Goal: Task Accomplishment & Management: Manage account settings

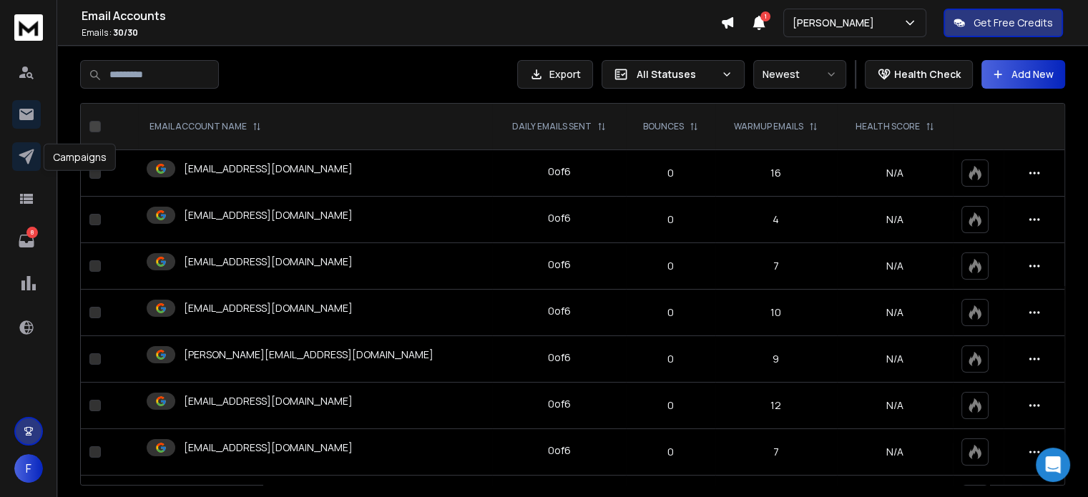
click at [21, 154] on icon at bounding box center [26, 156] width 15 height 15
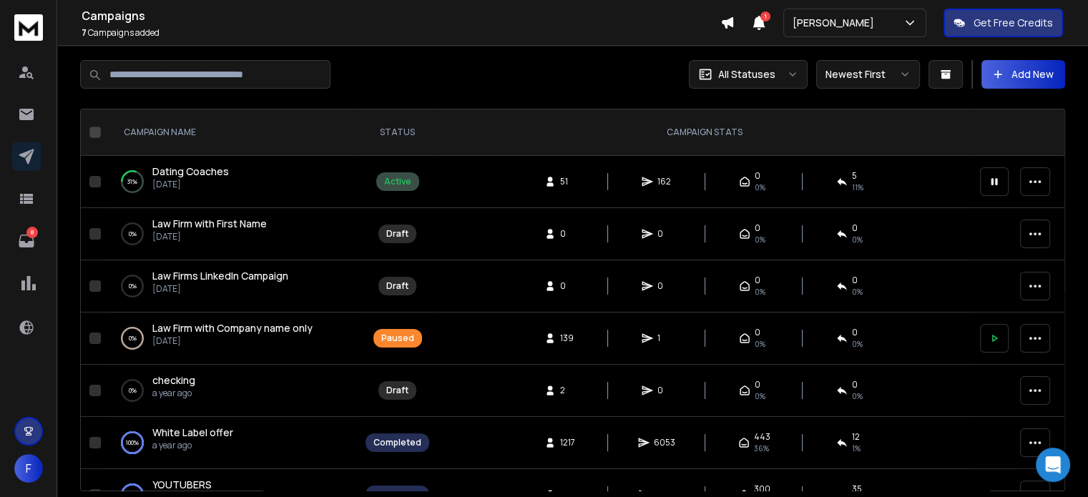
click at [189, 172] on span "Dating Coaches" at bounding box center [190, 172] width 77 height 14
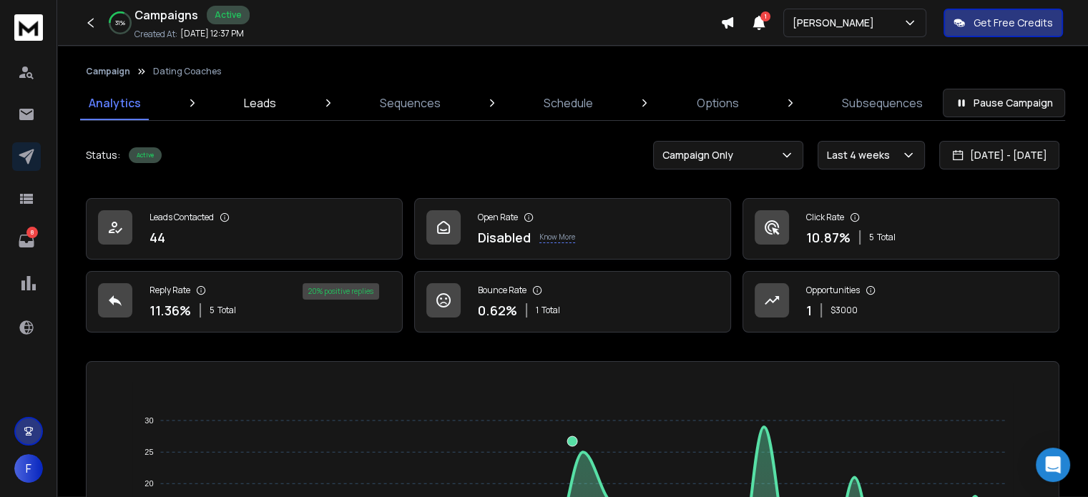
click at [255, 108] on p "Leads" at bounding box center [260, 102] width 32 height 17
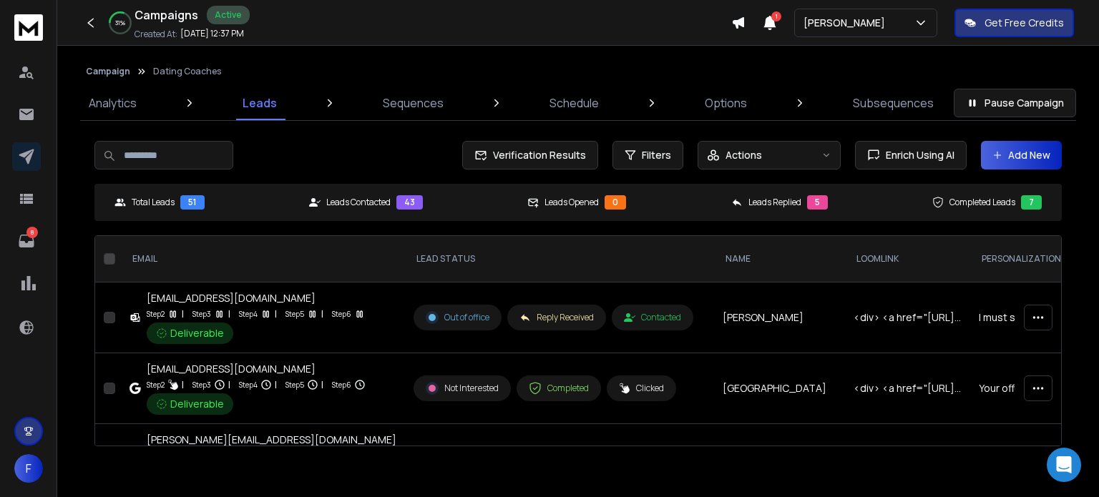
click at [1019, 160] on button "Add New" at bounding box center [1021, 155] width 81 height 29
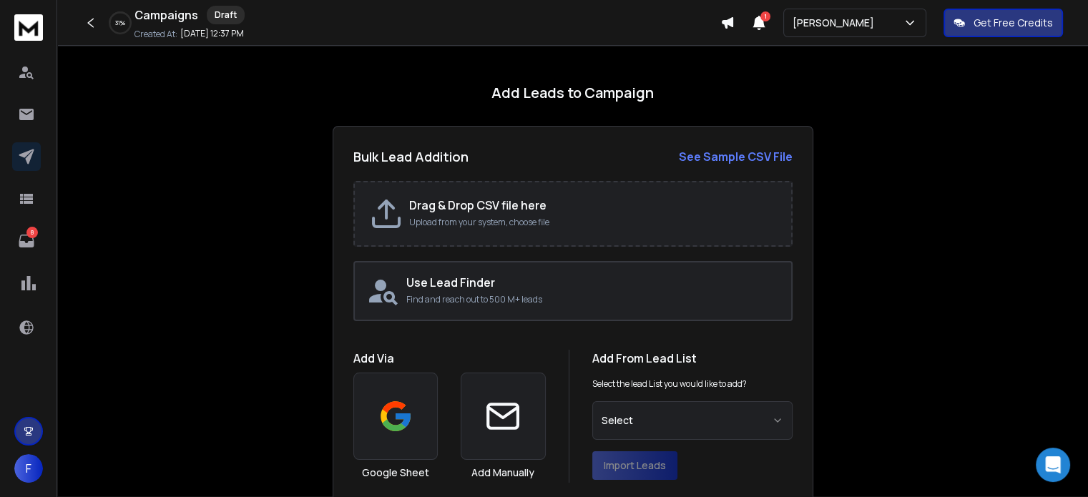
click at [601, 217] on p "Upload from your system, choose file" at bounding box center [593, 222] width 368 height 11
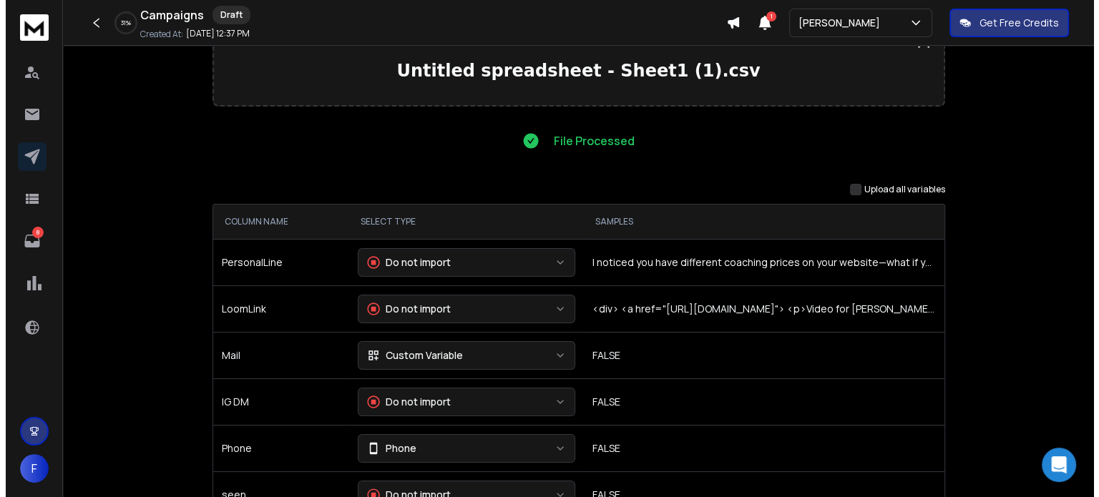
scroll to position [72, 0]
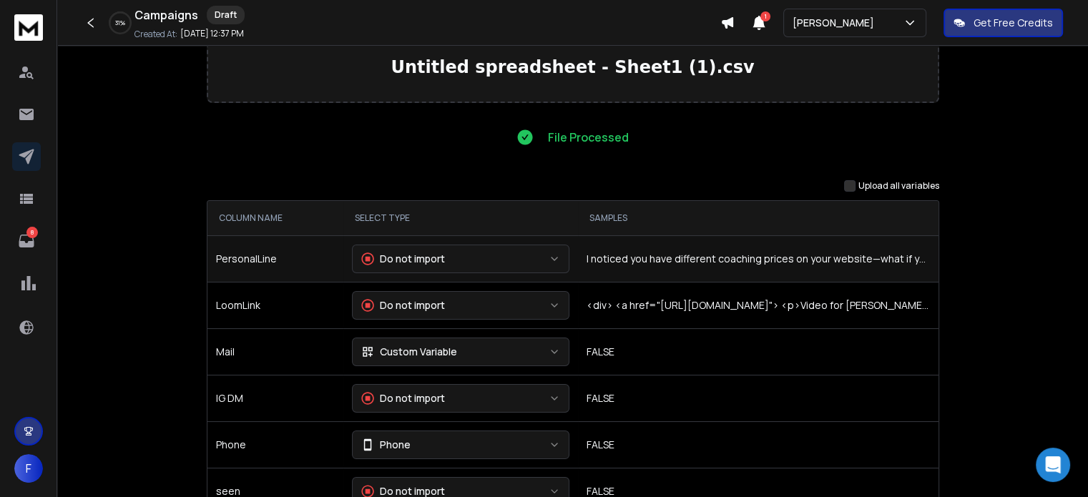
click at [489, 257] on button "Do not import" at bounding box center [460, 259] width 217 height 29
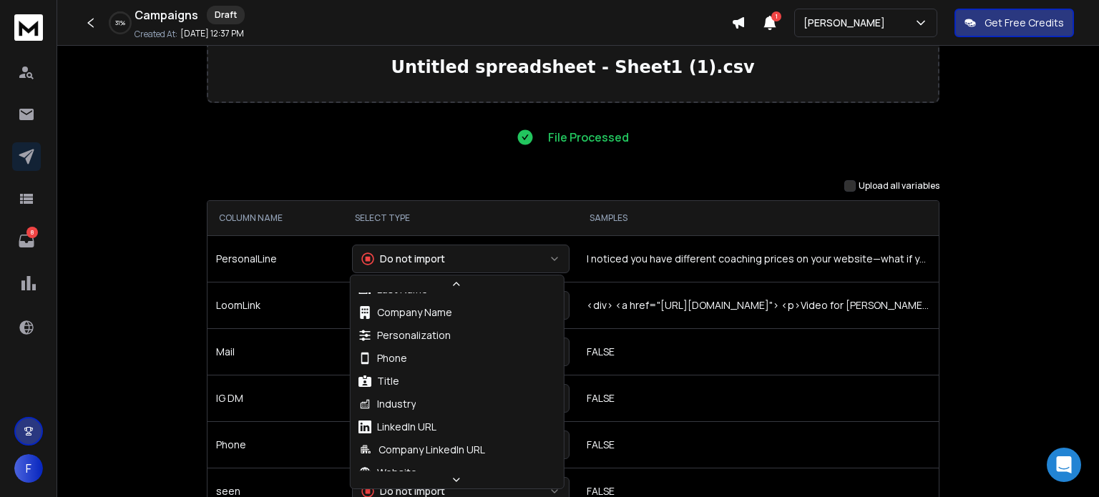
scroll to position [58, 0]
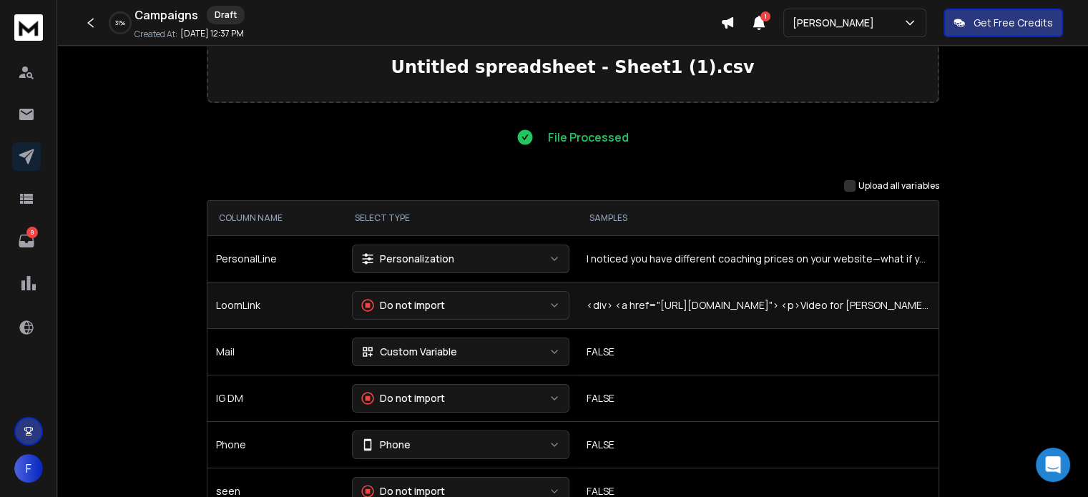
click at [459, 310] on button "Do not import" at bounding box center [460, 305] width 217 height 29
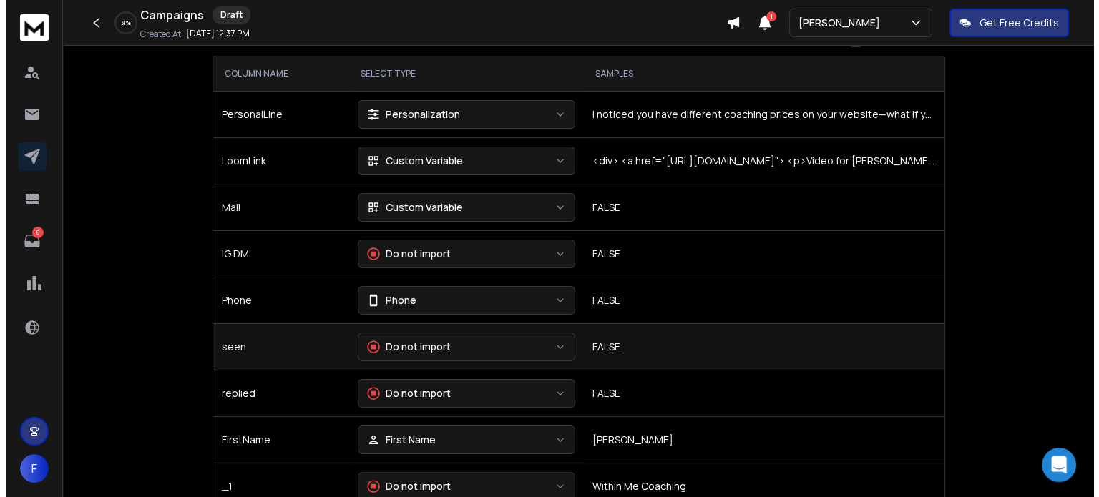
scroll to position [215, 0]
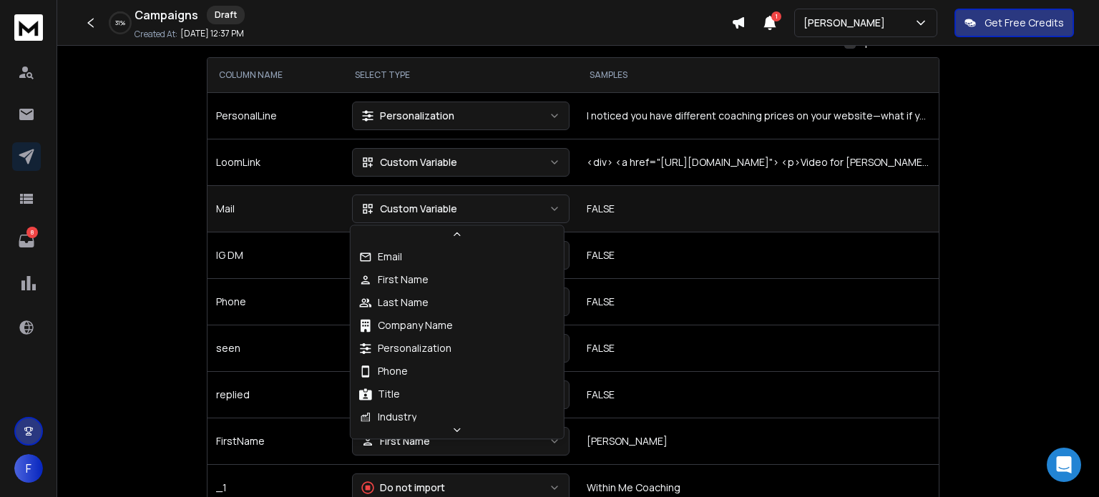
click at [542, 211] on button "Custom Variable" at bounding box center [460, 209] width 217 height 29
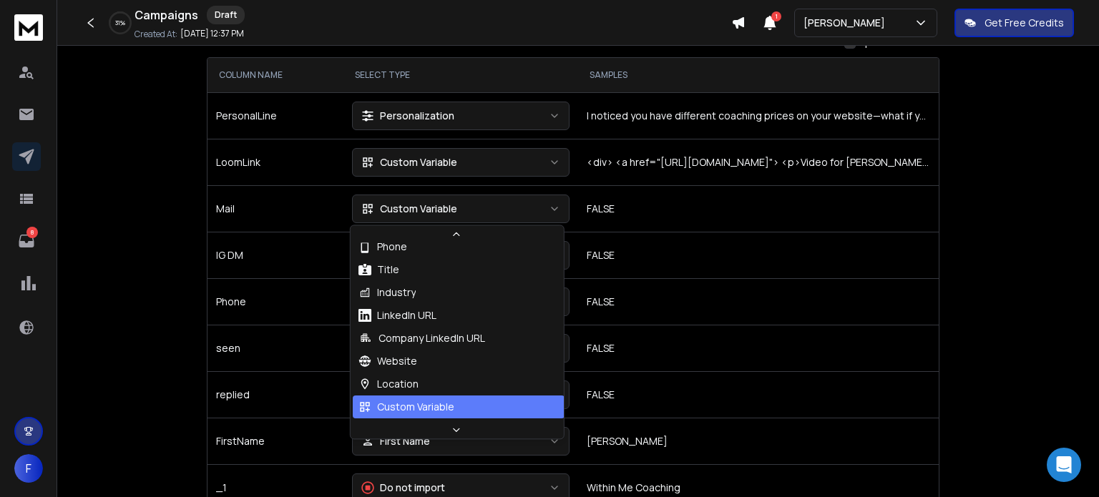
scroll to position [129, 0]
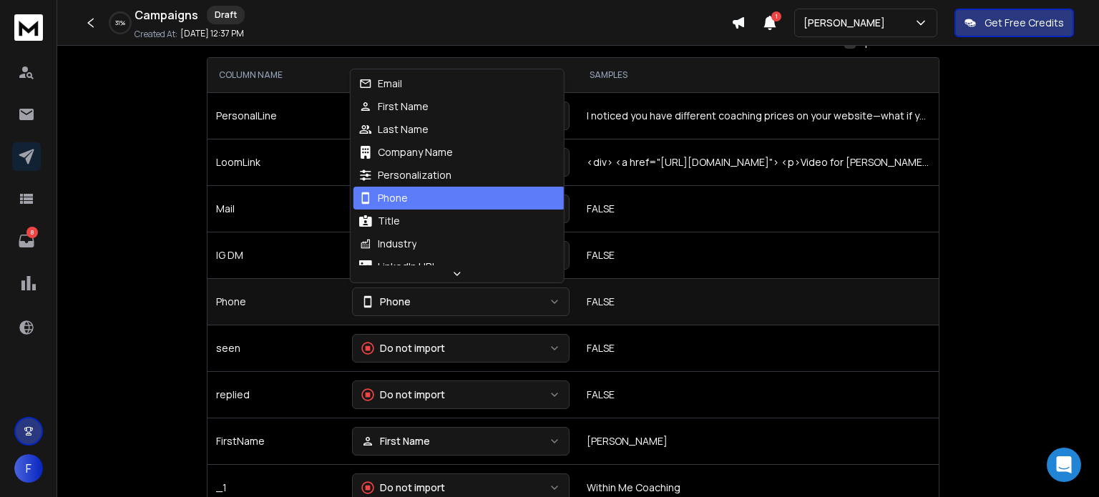
click at [486, 298] on button "Phone" at bounding box center [460, 302] width 217 height 29
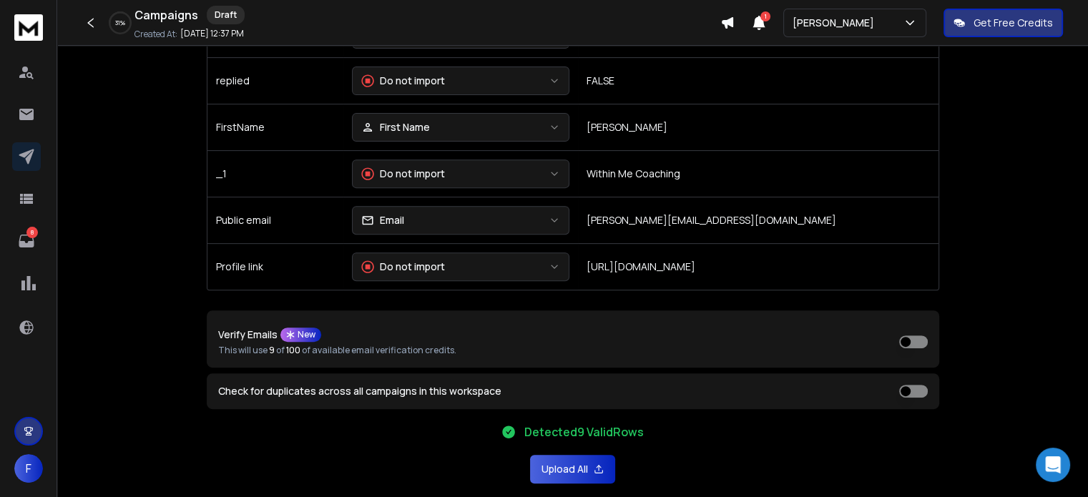
scroll to position [535, 0]
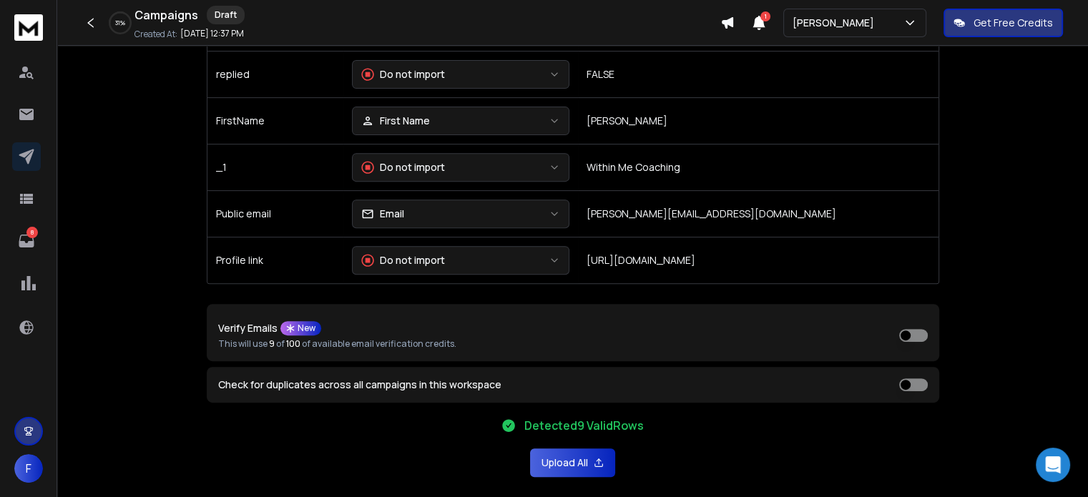
click at [902, 331] on button "Verify Emails New This will use 9 of 100 of available email verification credit…" at bounding box center [913, 335] width 29 height 13
click at [903, 381] on button "Check for duplicates across all campaigns in this workspace" at bounding box center [913, 384] width 29 height 13
click at [574, 460] on button "Upload All" at bounding box center [572, 463] width 85 height 29
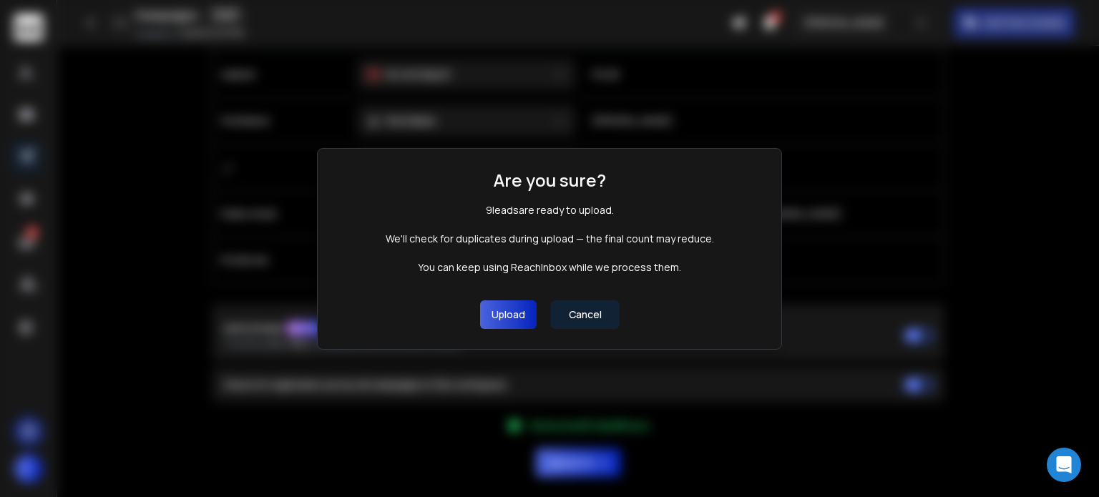
drag, startPoint x: 587, startPoint y: 311, endPoint x: 625, endPoint y: 315, distance: 38.1
click at [587, 311] on button "Cancel" at bounding box center [585, 314] width 69 height 29
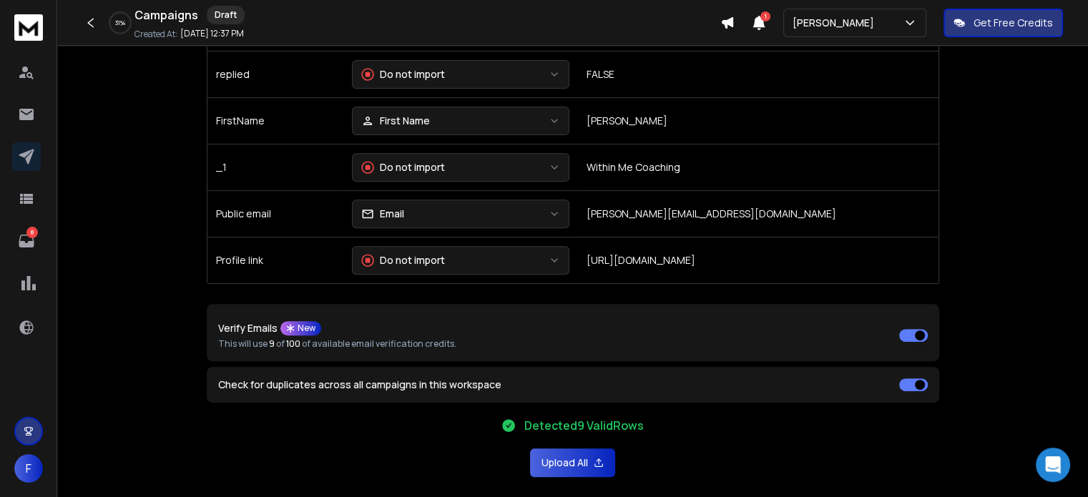
click at [914, 335] on button "Verify Emails New This will use 9 of 100 of available email verification credit…" at bounding box center [913, 335] width 29 height 13
click at [576, 459] on button "Upload All" at bounding box center [572, 463] width 85 height 29
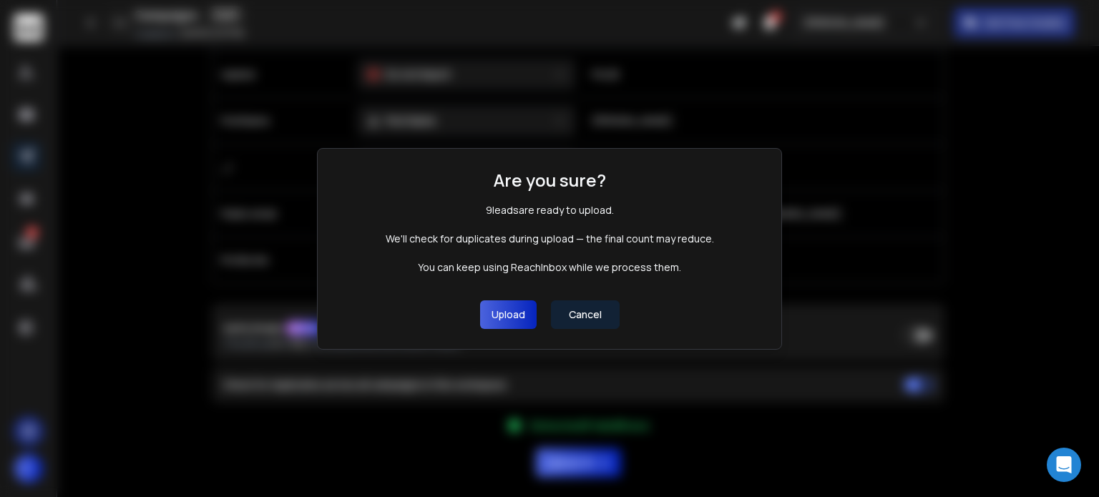
click at [510, 305] on button "Upload" at bounding box center [508, 314] width 57 height 29
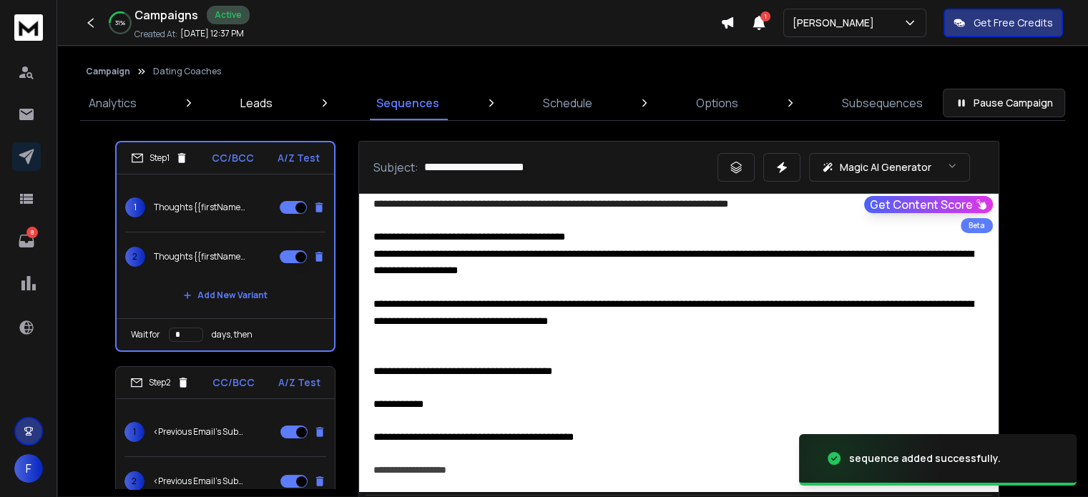
click at [260, 108] on p "Leads" at bounding box center [256, 102] width 32 height 17
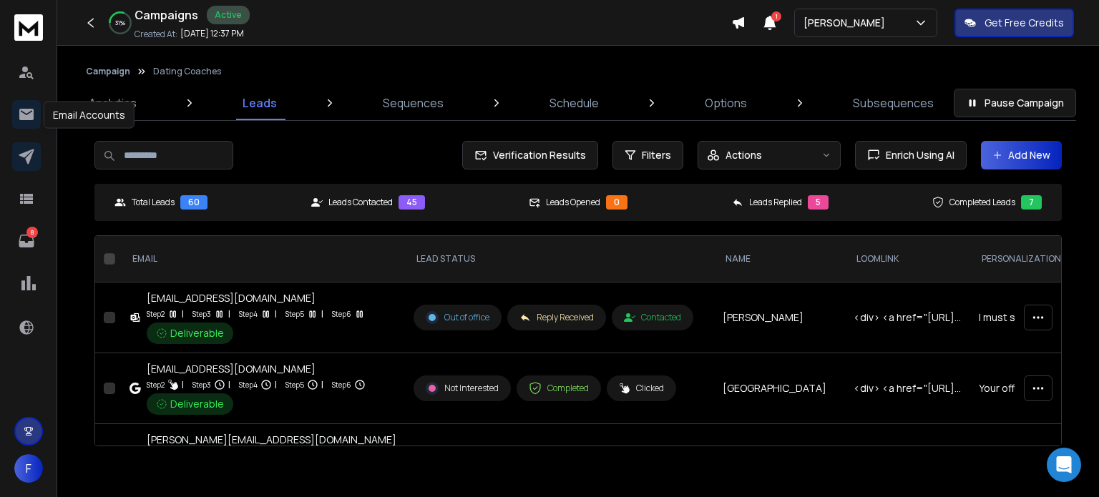
click at [16, 117] on link at bounding box center [26, 114] width 29 height 29
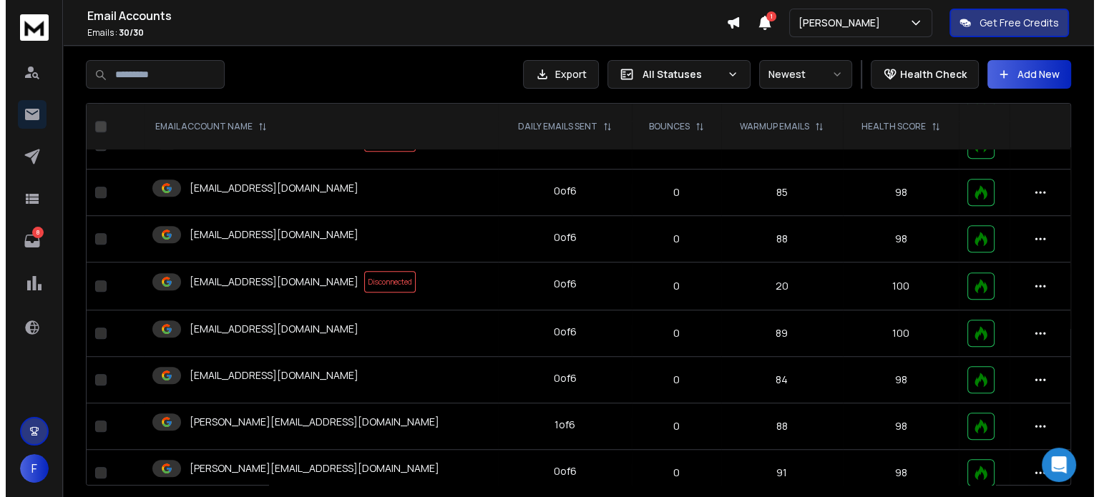
scroll to position [853, 0]
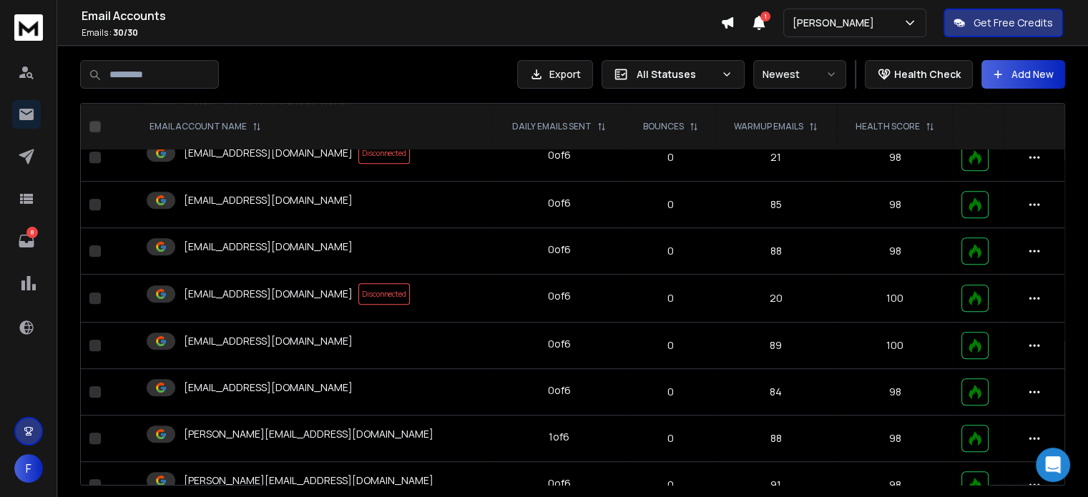
click at [384, 294] on span "Disconnected" at bounding box center [384, 293] width 52 height 21
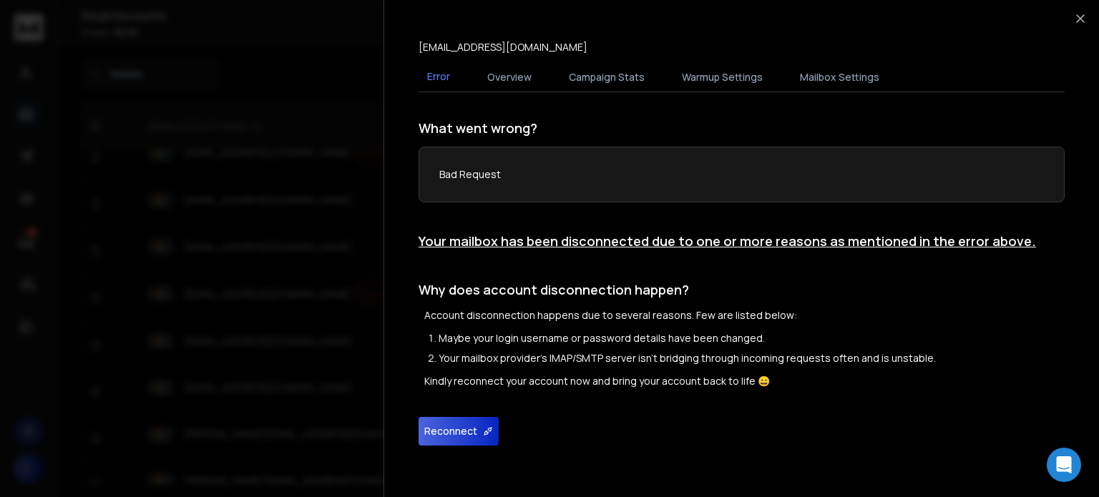
click at [453, 429] on button "Reconnect" at bounding box center [459, 431] width 80 height 29
